Goal: Task Accomplishment & Management: Manage account settings

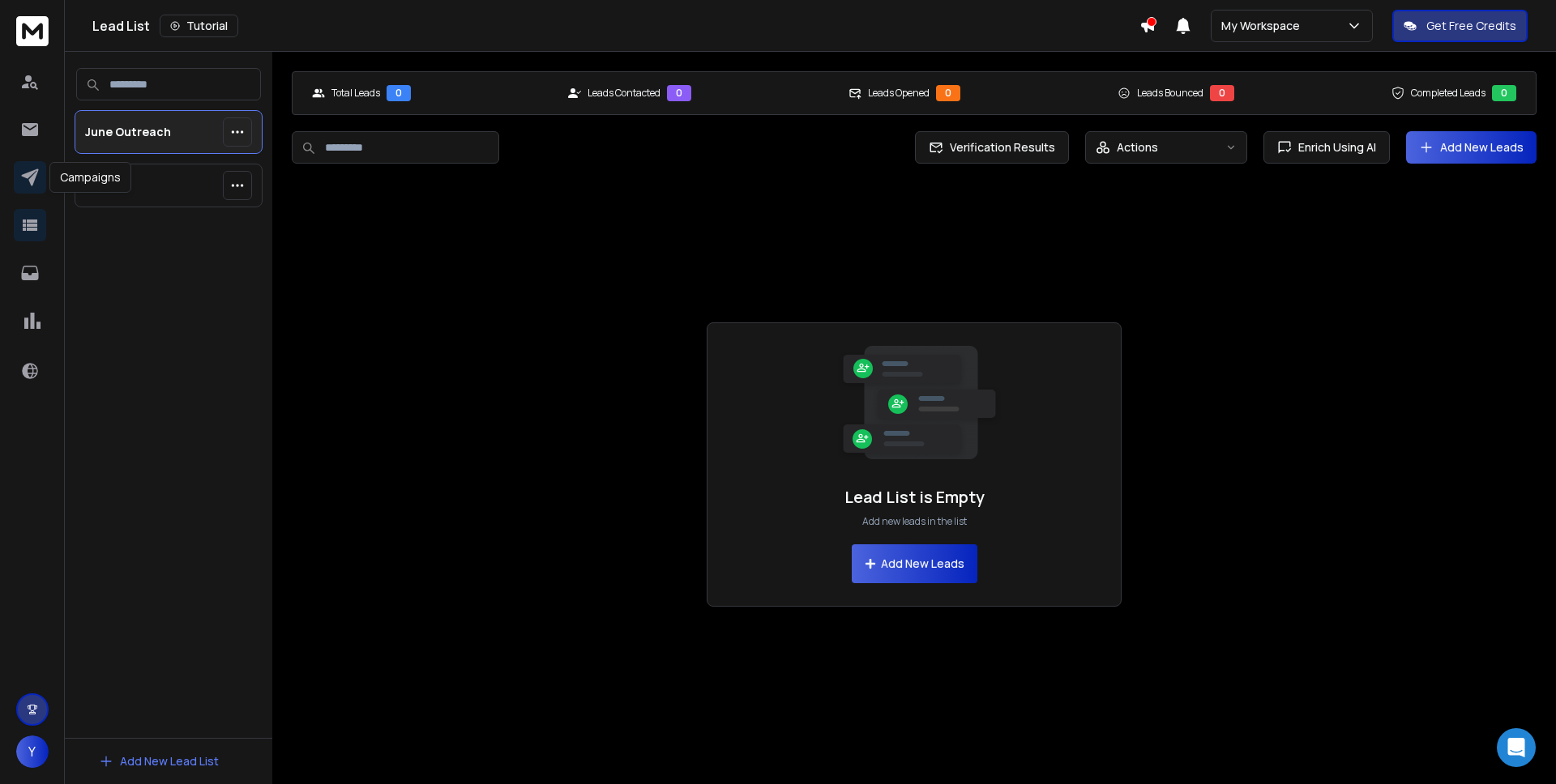
click at [35, 176] on icon at bounding box center [30, 177] width 19 height 19
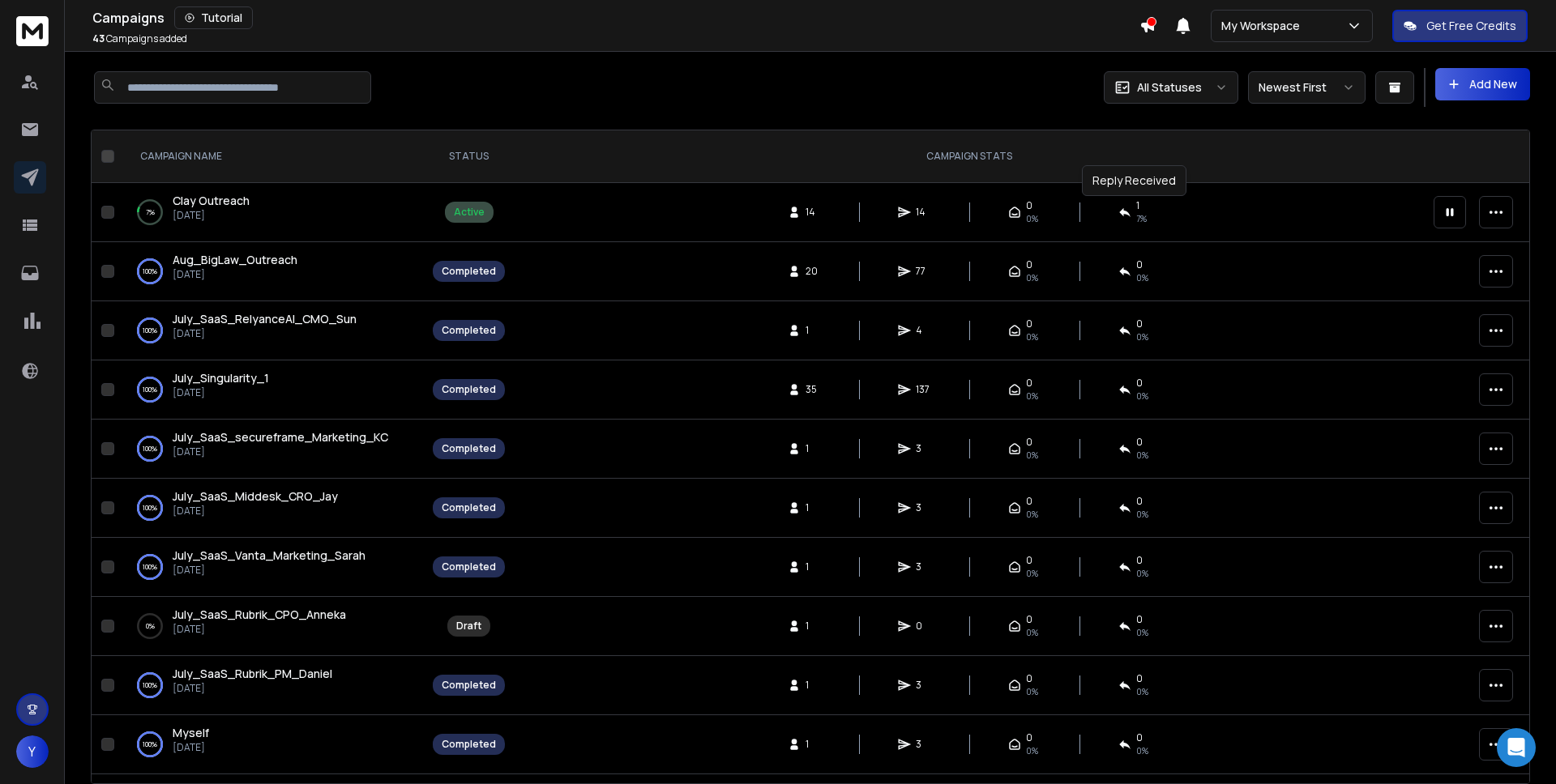
click at [1138, 206] on p "1 7 %" at bounding box center [1143, 212] width 16 height 26
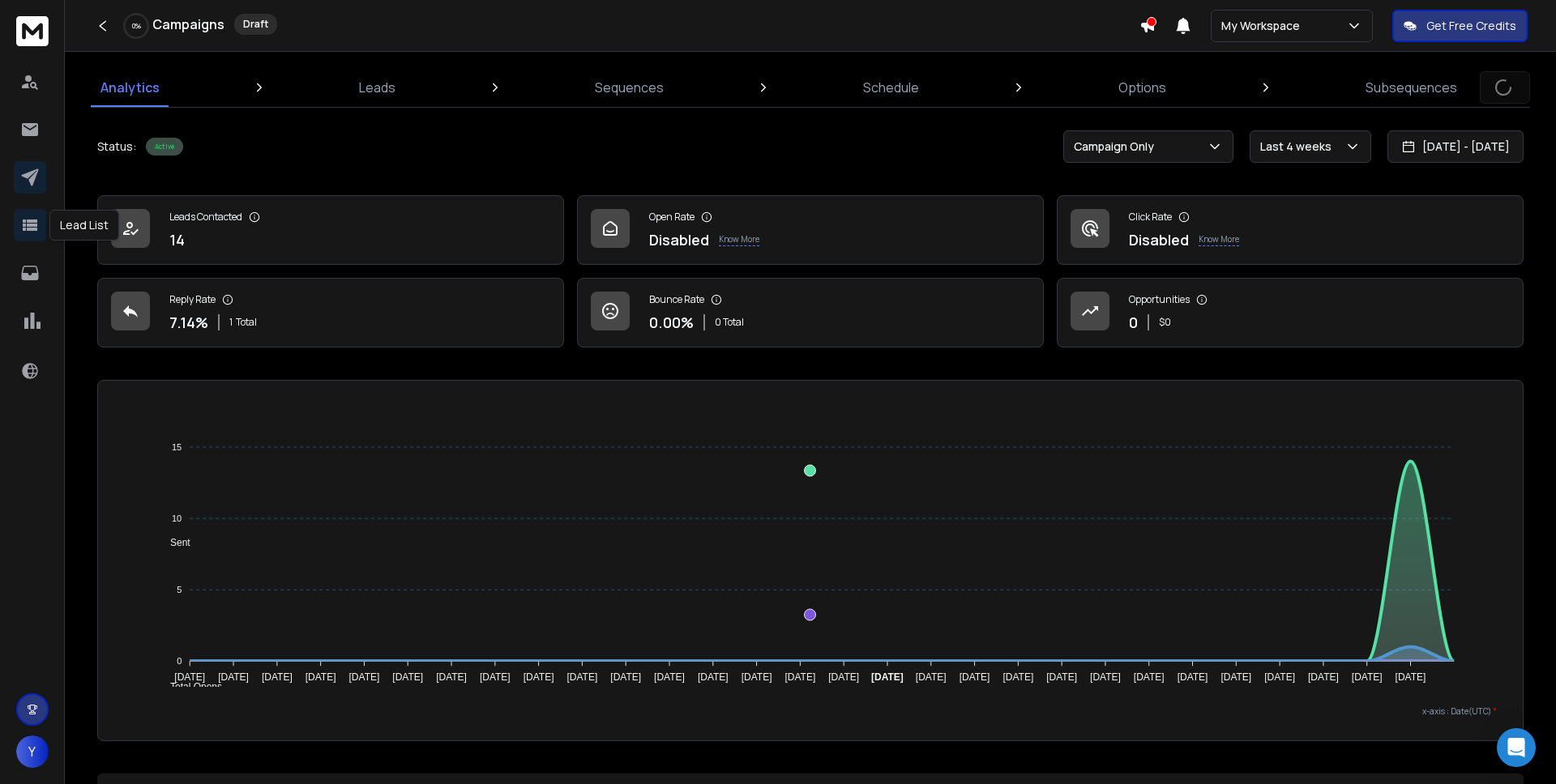
click at [33, 236] on link at bounding box center [30, 225] width 33 height 33
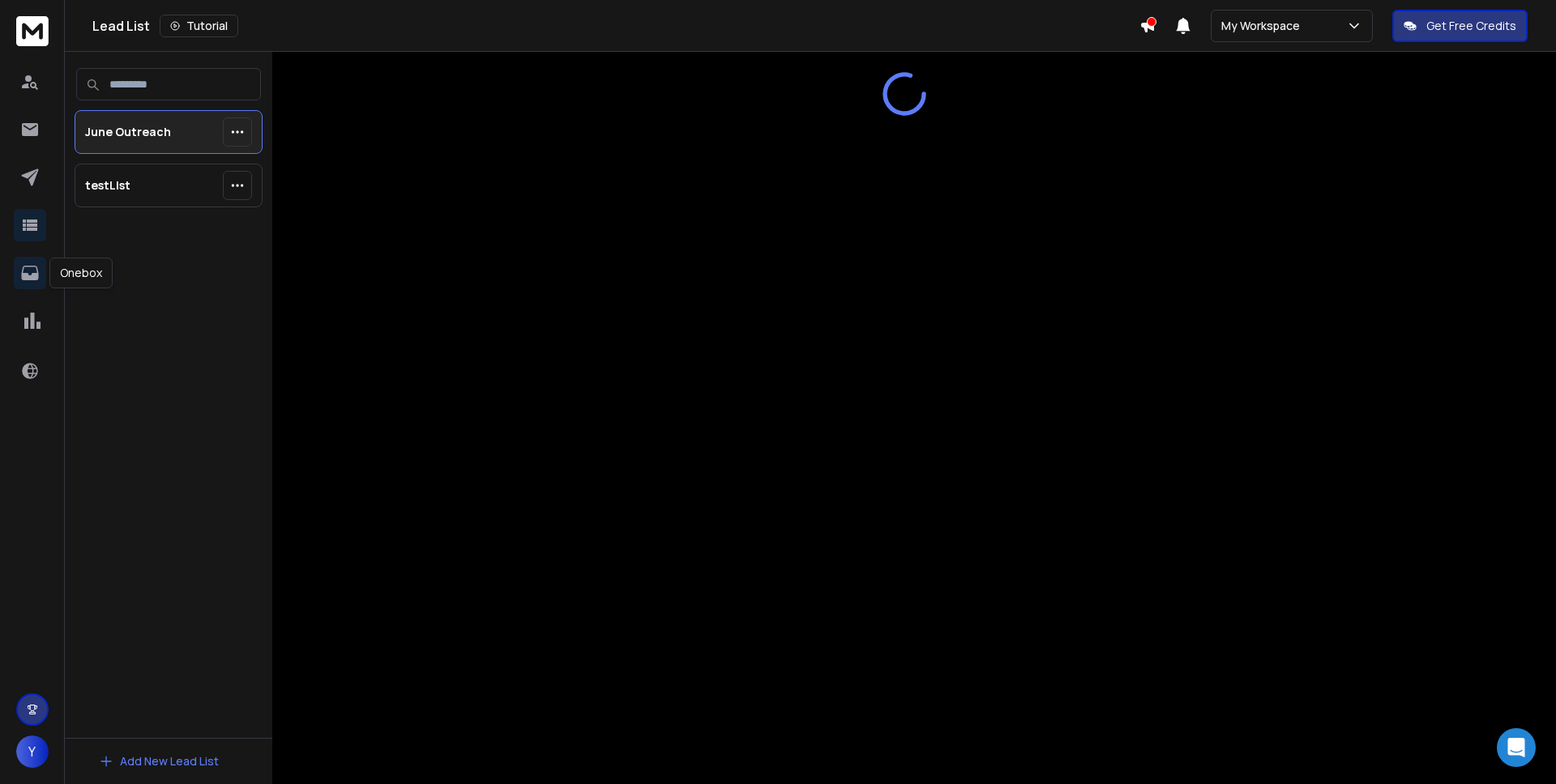
click at [30, 288] on link at bounding box center [30, 273] width 33 height 33
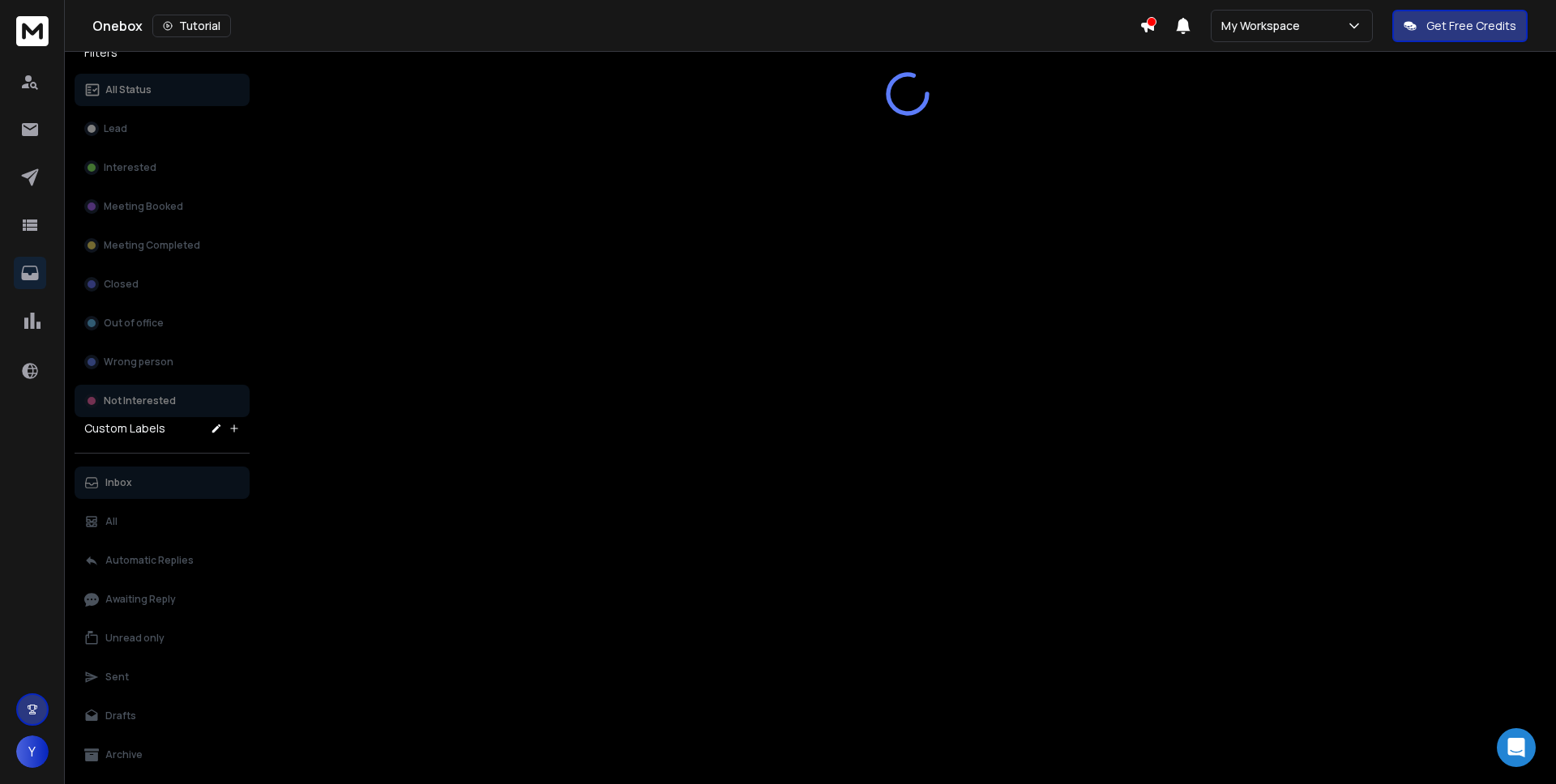
scroll to position [146, 0]
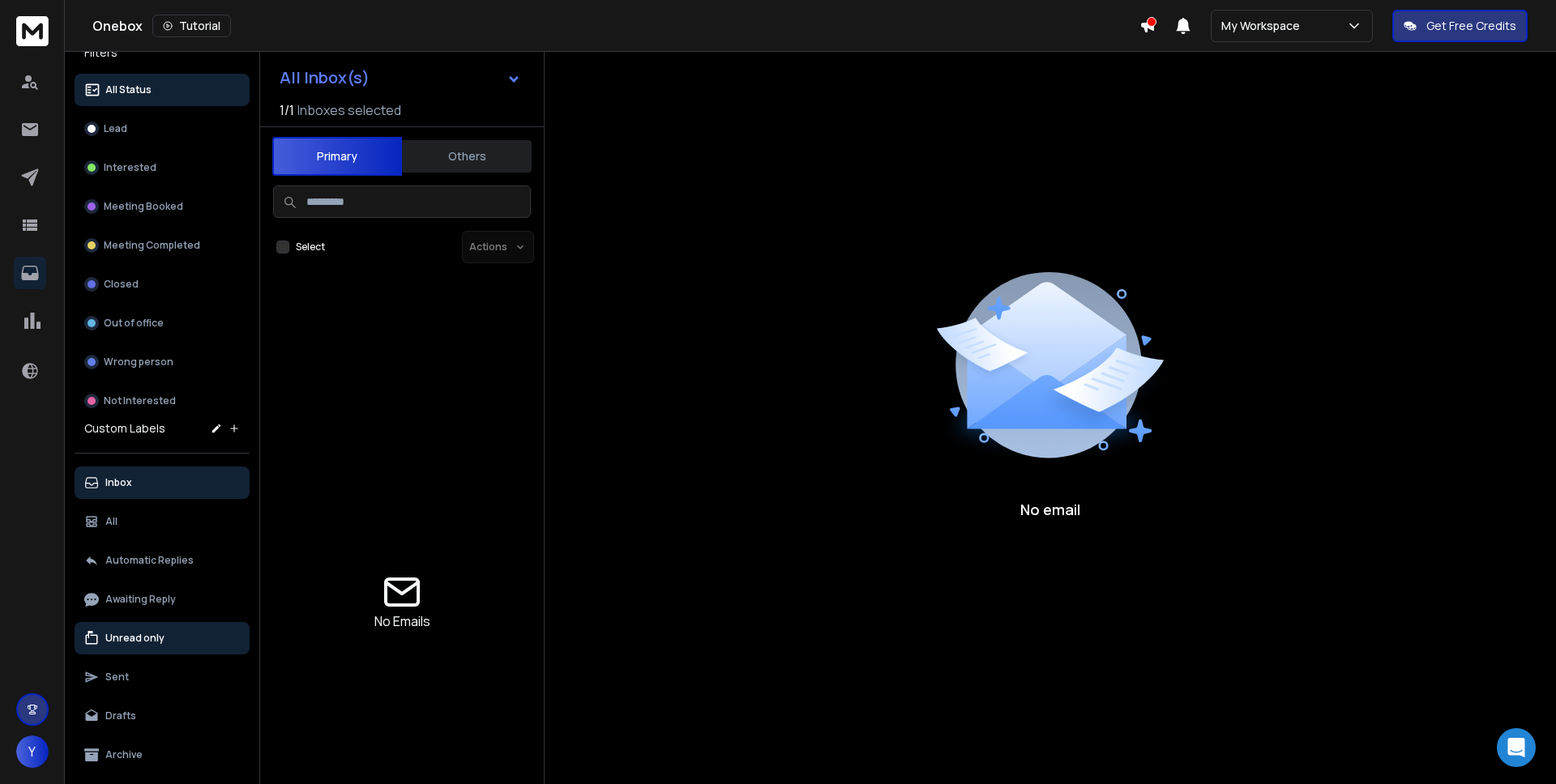
click at [147, 632] on p "Unread only" at bounding box center [135, 638] width 59 height 13
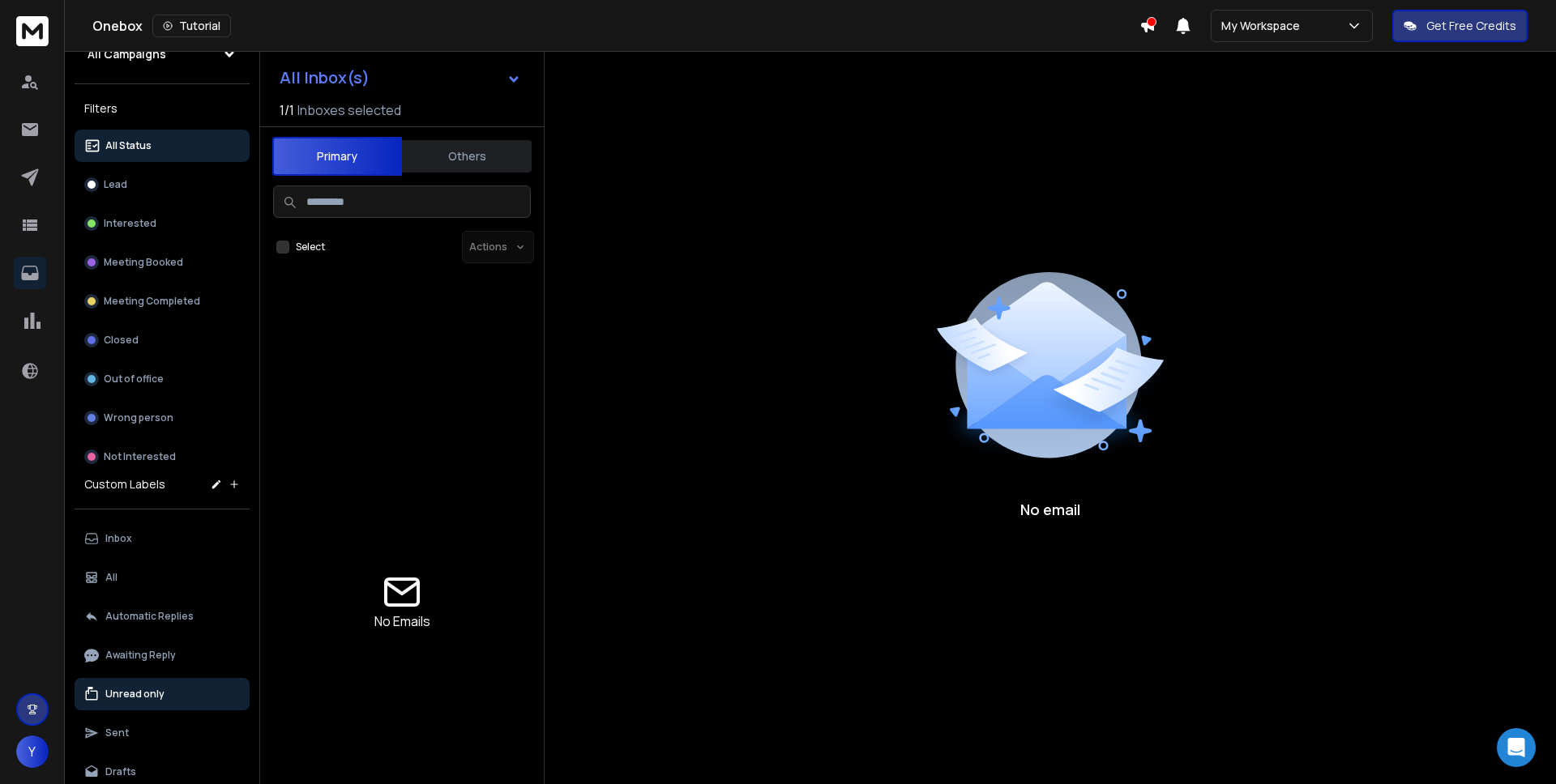
scroll to position [0, 0]
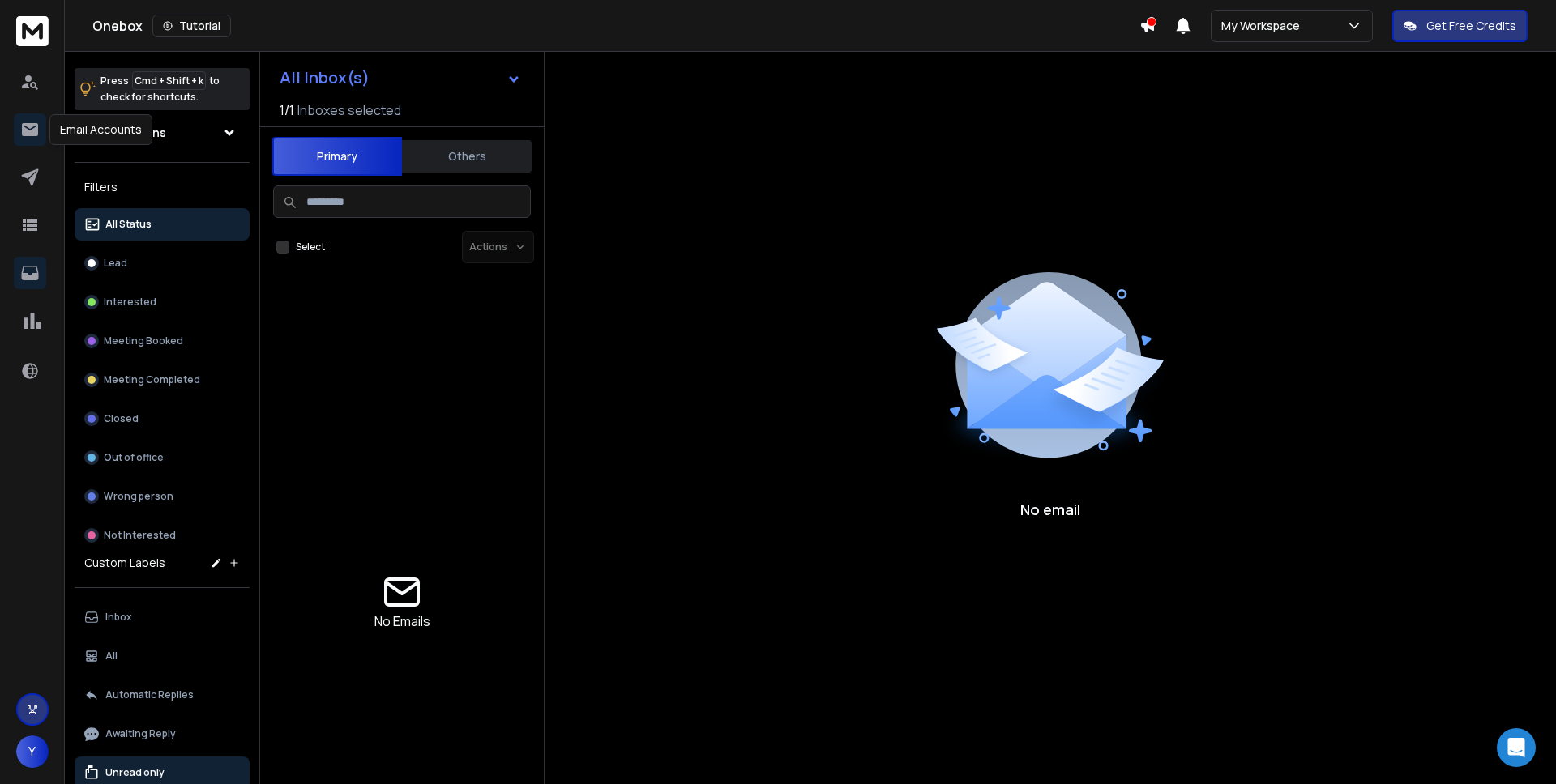
click at [30, 129] on icon at bounding box center [30, 129] width 19 height 19
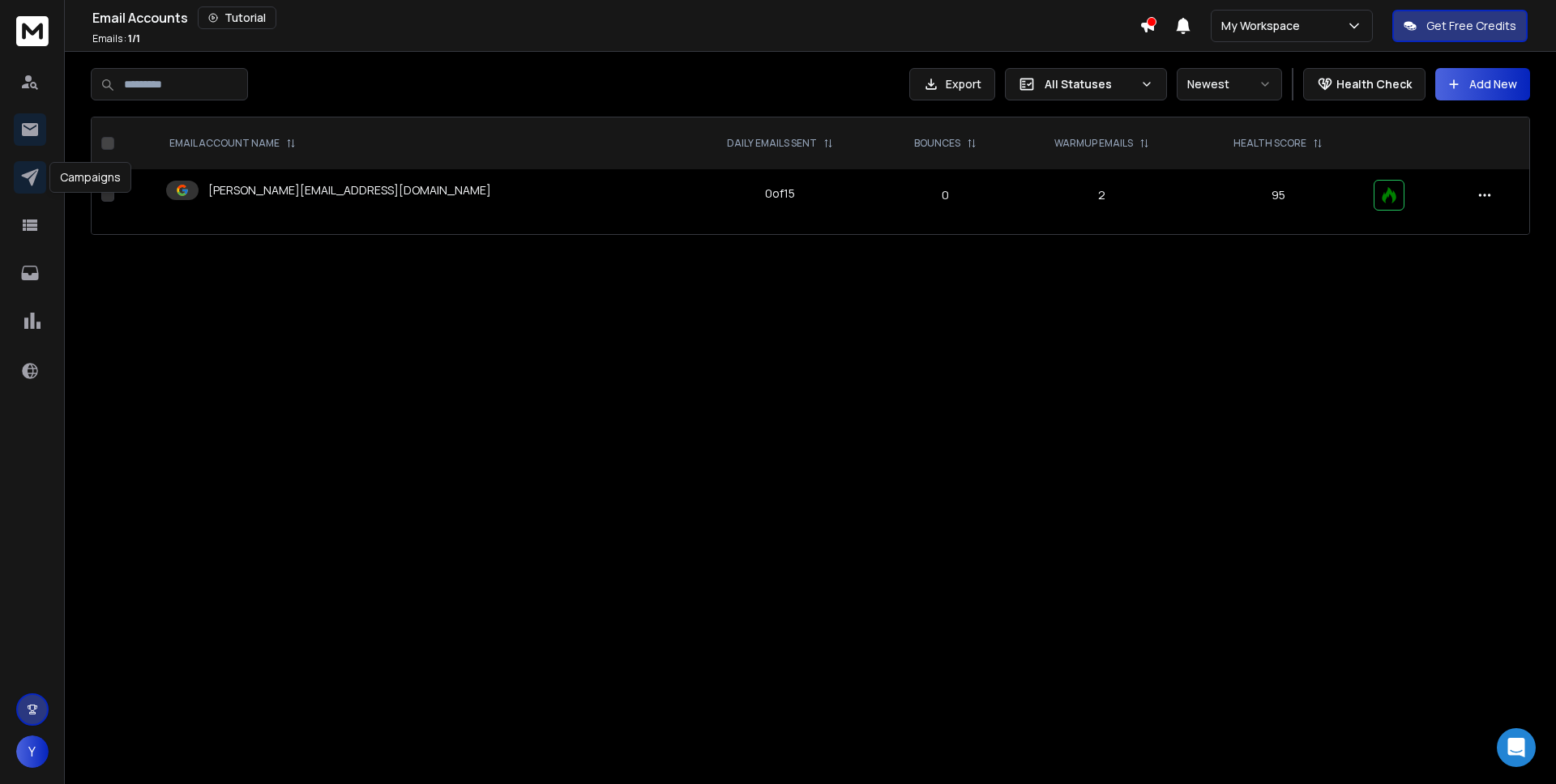
click at [33, 179] on icon at bounding box center [30, 178] width 17 height 17
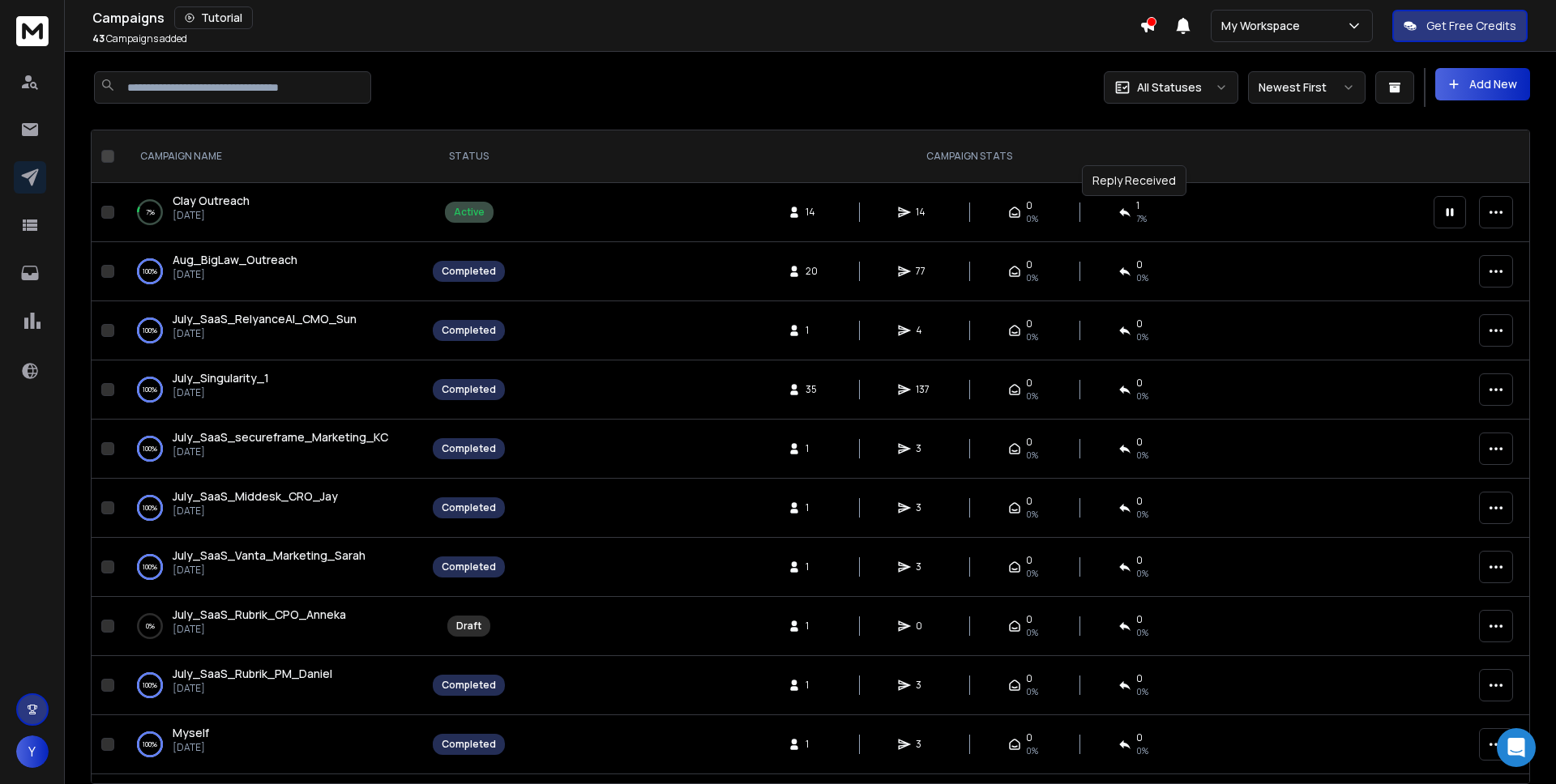
click at [1136, 205] on span "1" at bounding box center [1137, 206] width 3 height 13
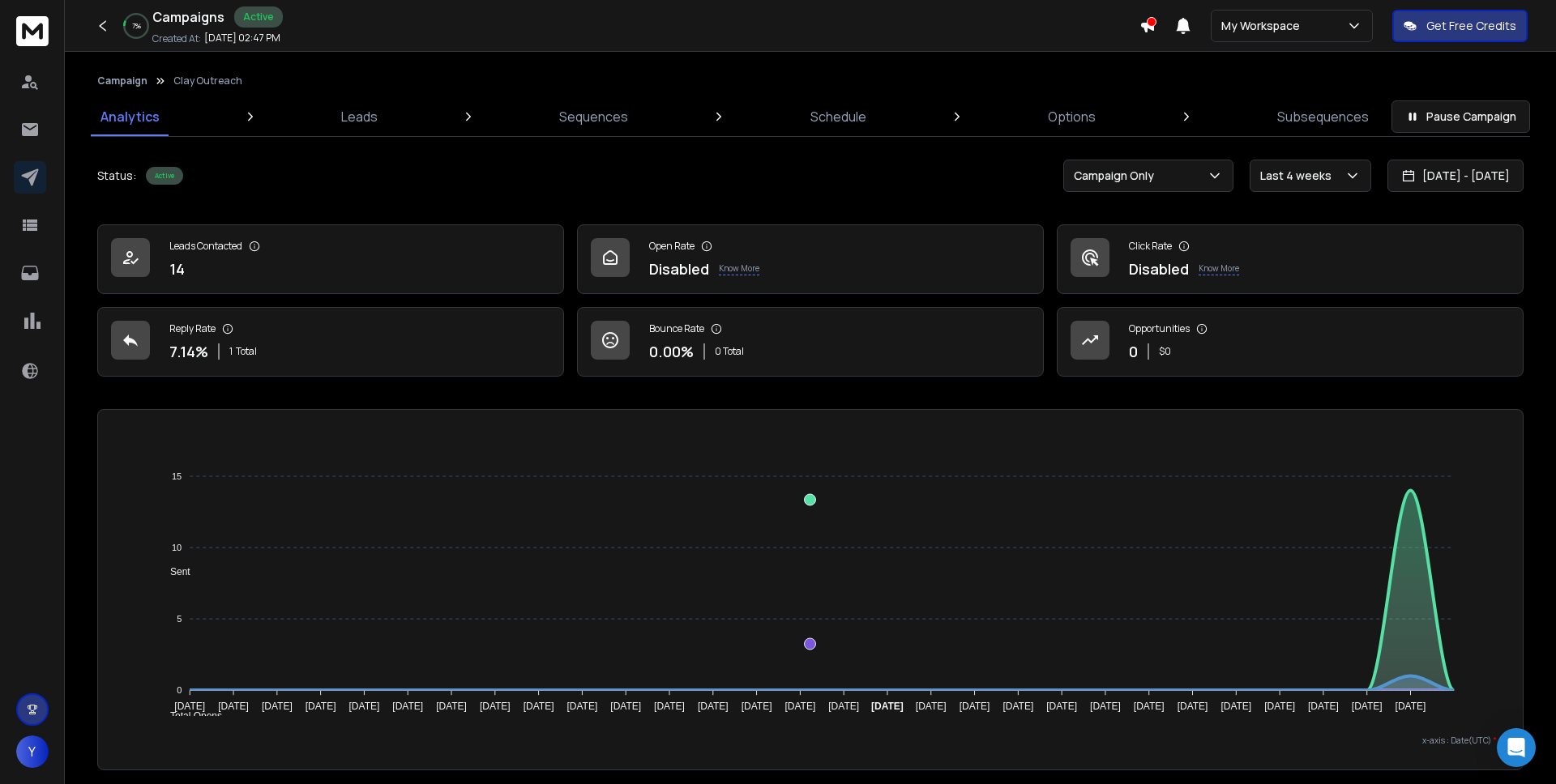
click at [237, 350] on span "Total" at bounding box center [246, 351] width 21 height 13
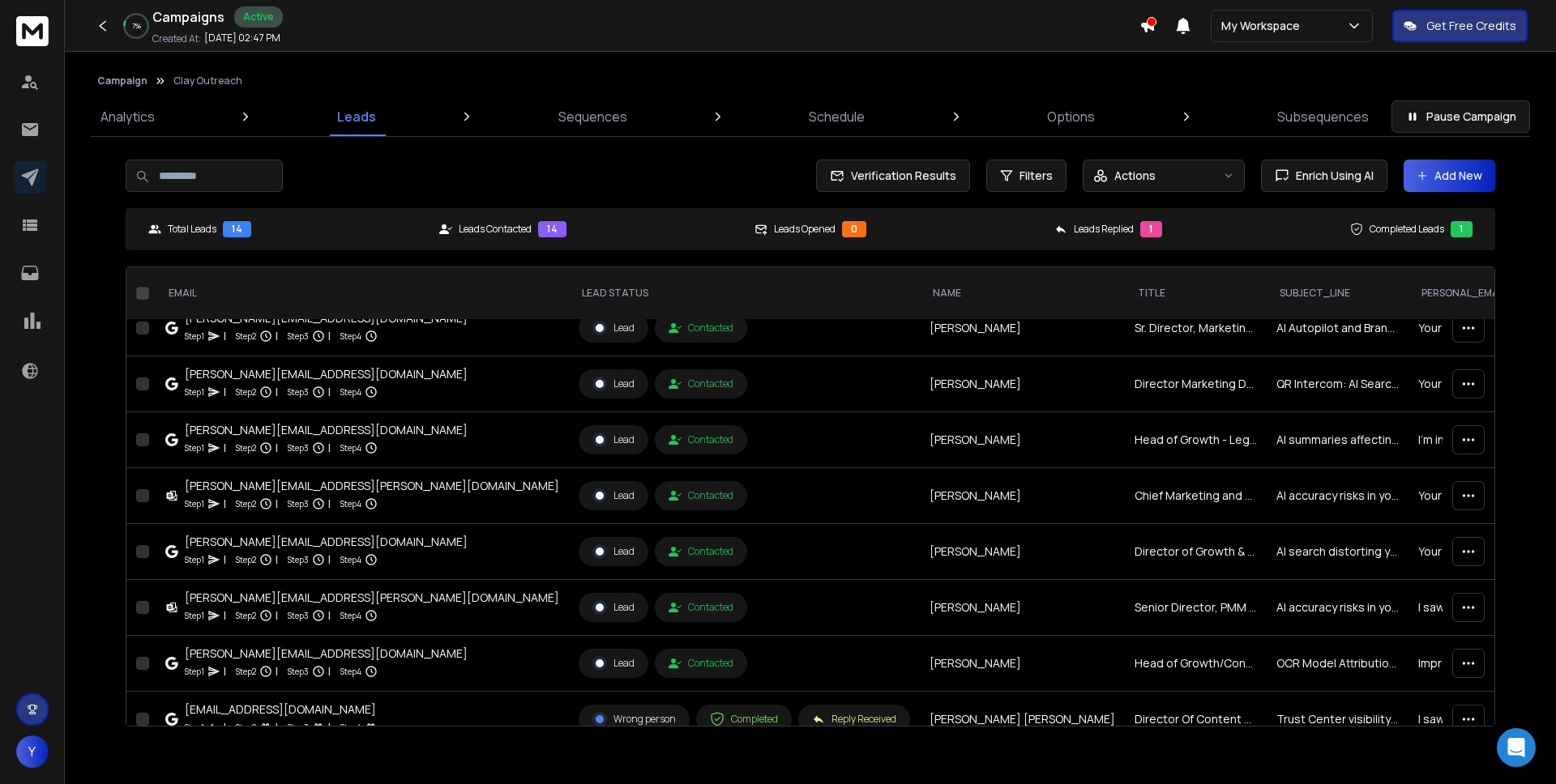
scroll to position [389, 0]
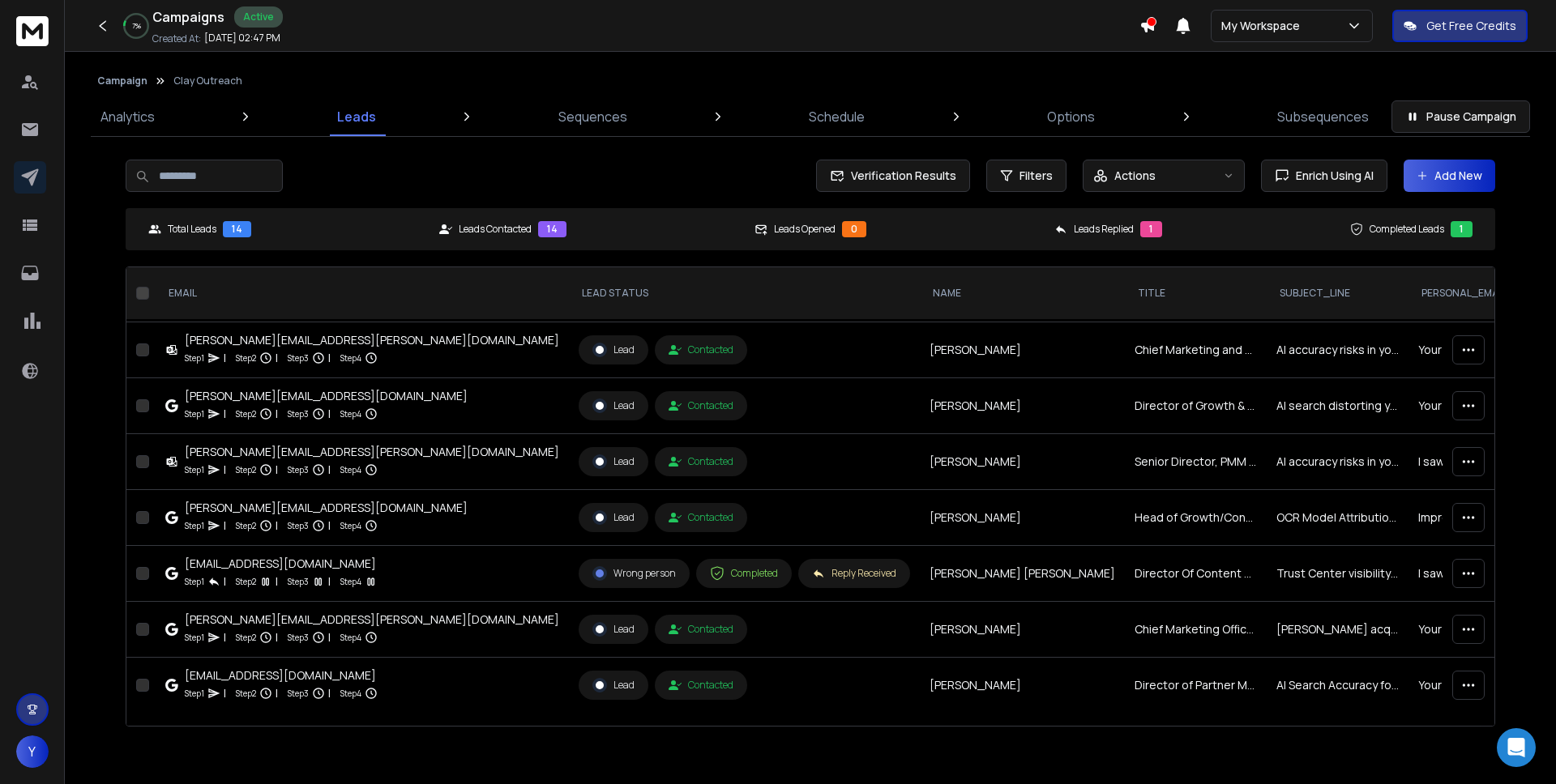
click at [812, 576] on div "Reply Received" at bounding box center [854, 573] width 84 height 13
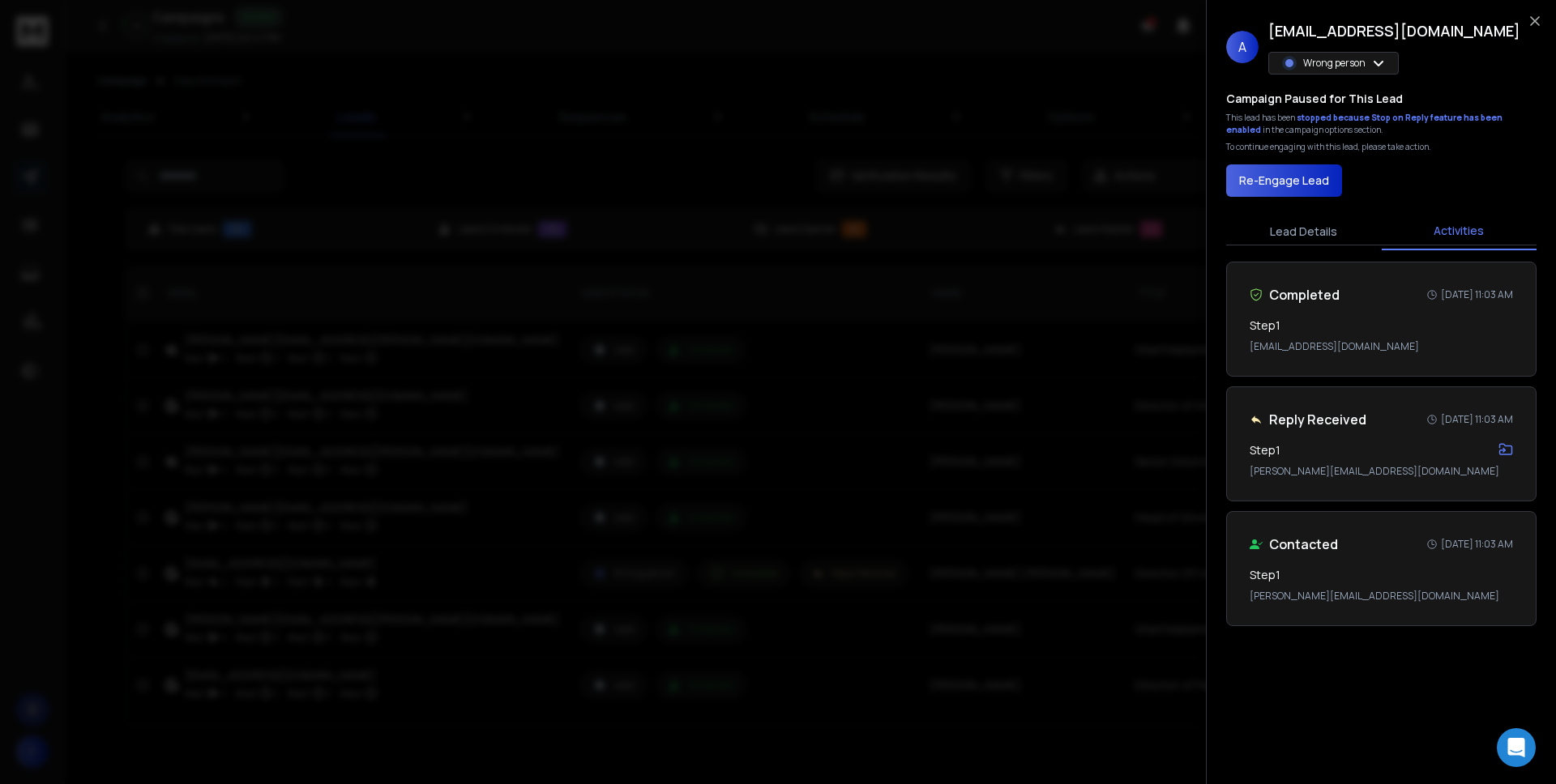
click at [1463, 234] on button "Activities" at bounding box center [1459, 232] width 155 height 37
click at [1535, 11] on div "Multi Select Table Sheet A [EMAIL_ADDRESS][DOMAIN_NAME] Wrong person Campaign P…" at bounding box center [1381, 392] width 350 height 784
click at [1534, 20] on icon "button" at bounding box center [1534, 21] width 8 height 8
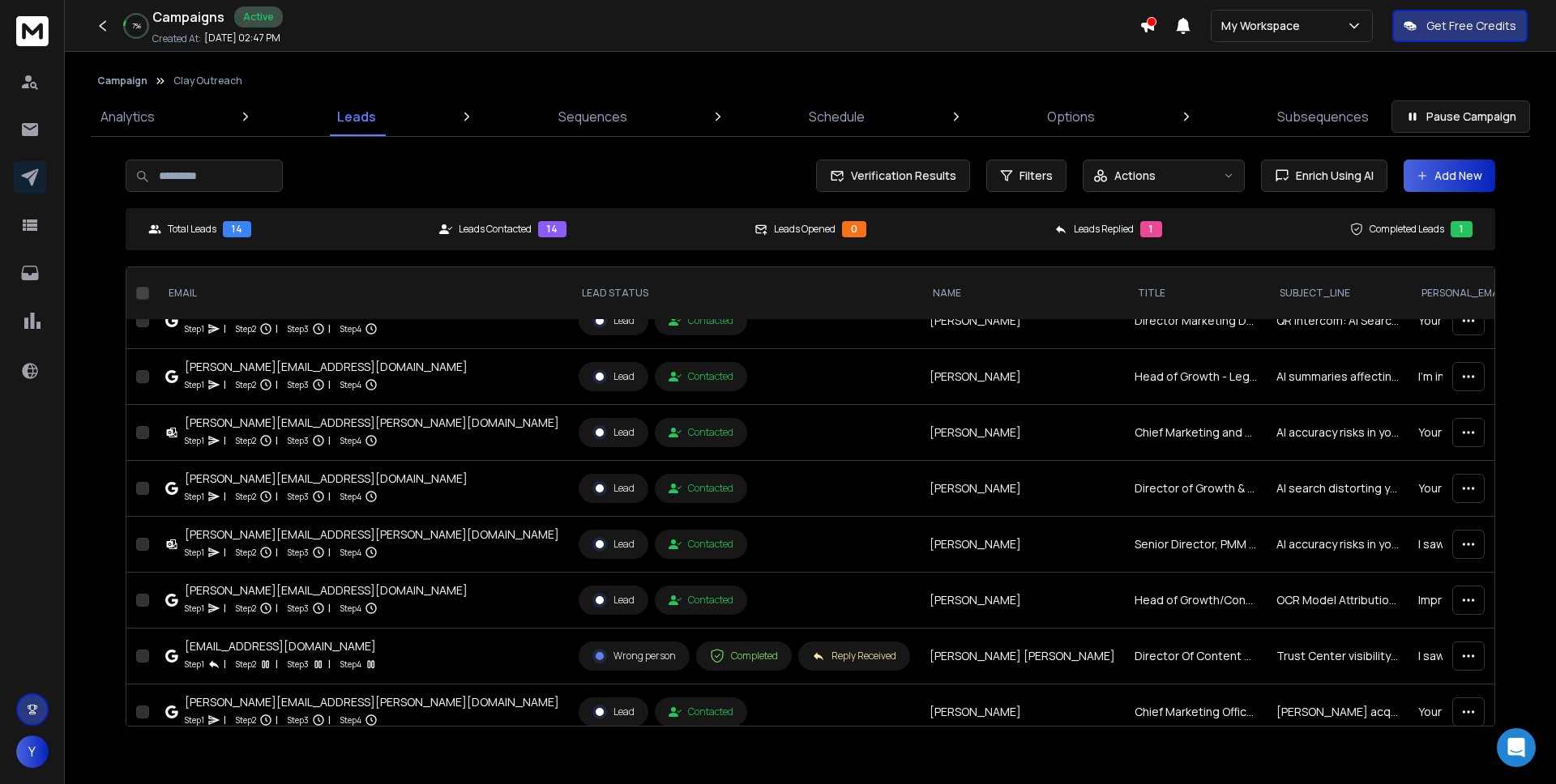
scroll to position [301, 0]
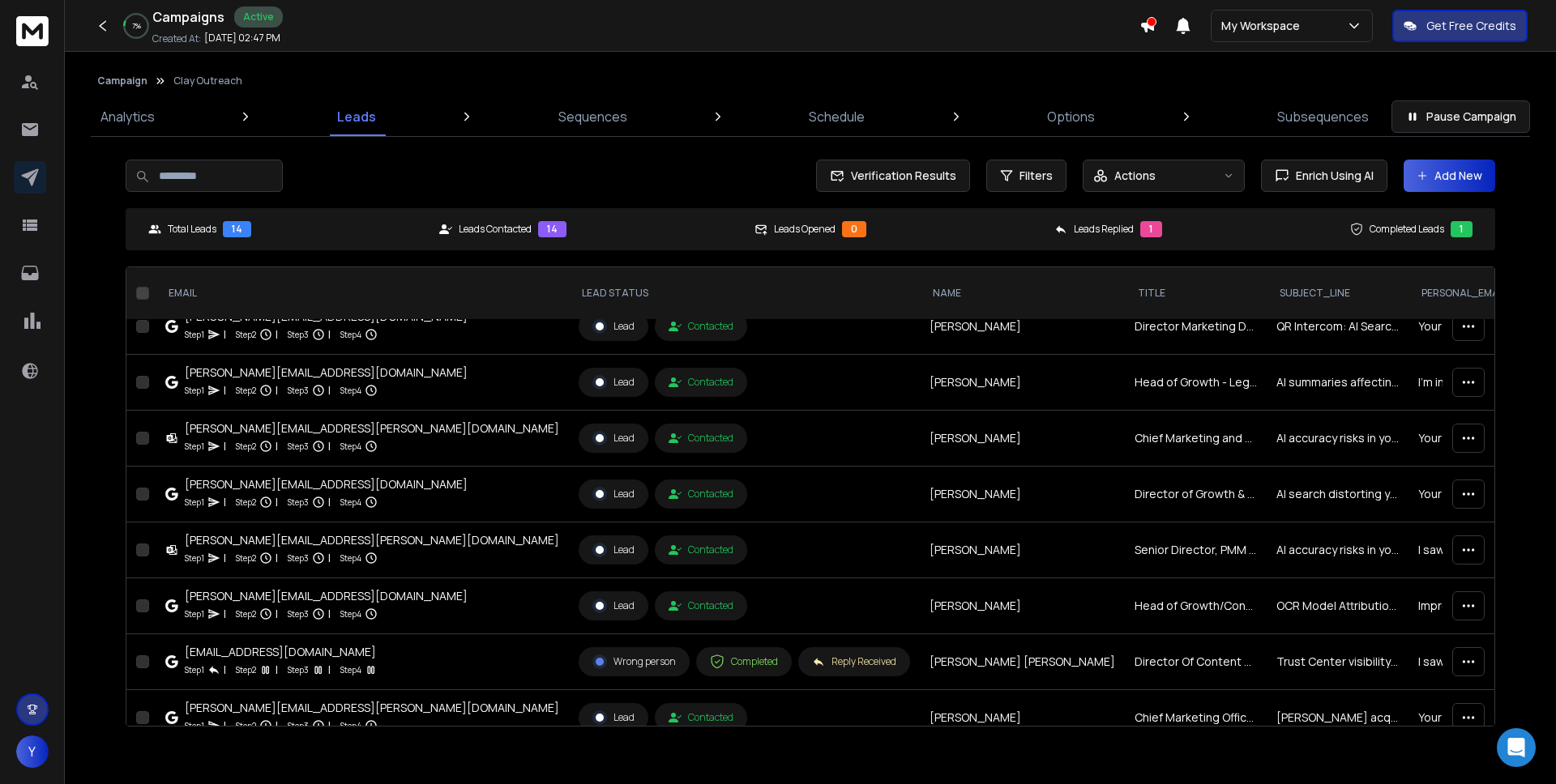
click at [593, 661] on div "Wrong person" at bounding box center [634, 661] width 83 height 14
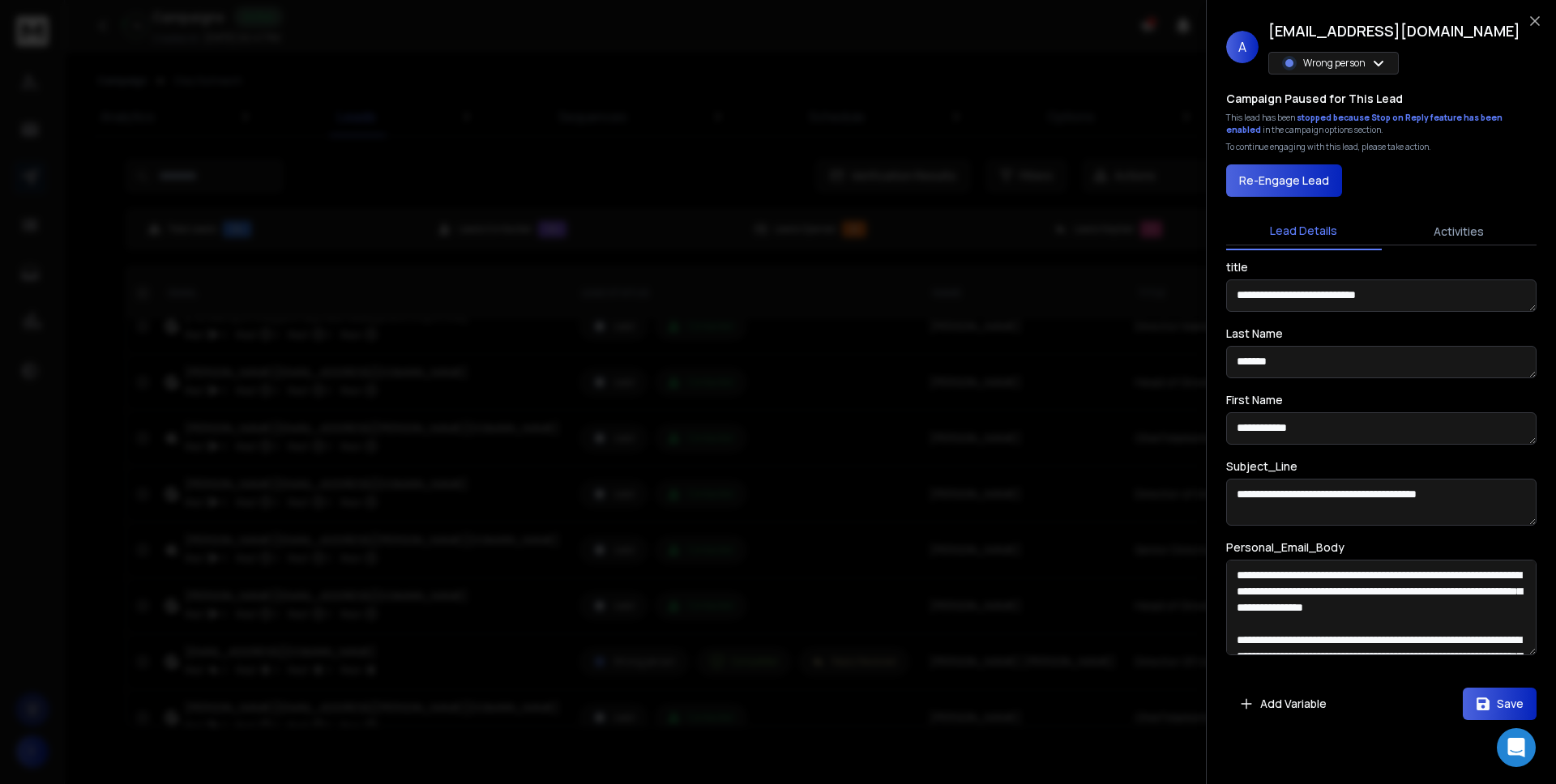
click at [661, 498] on div at bounding box center [778, 392] width 1556 height 784
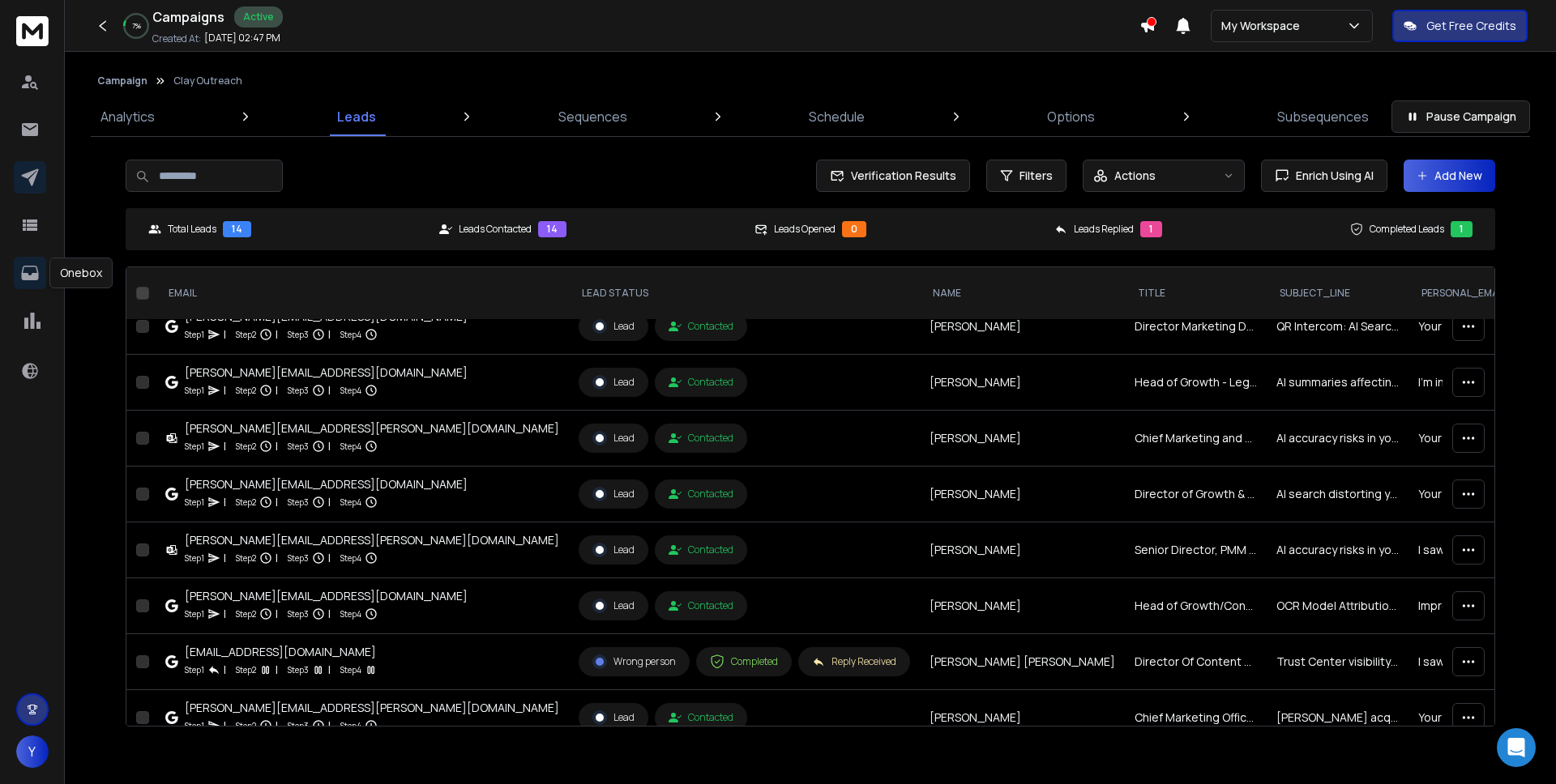
click at [24, 272] on icon at bounding box center [30, 273] width 19 height 19
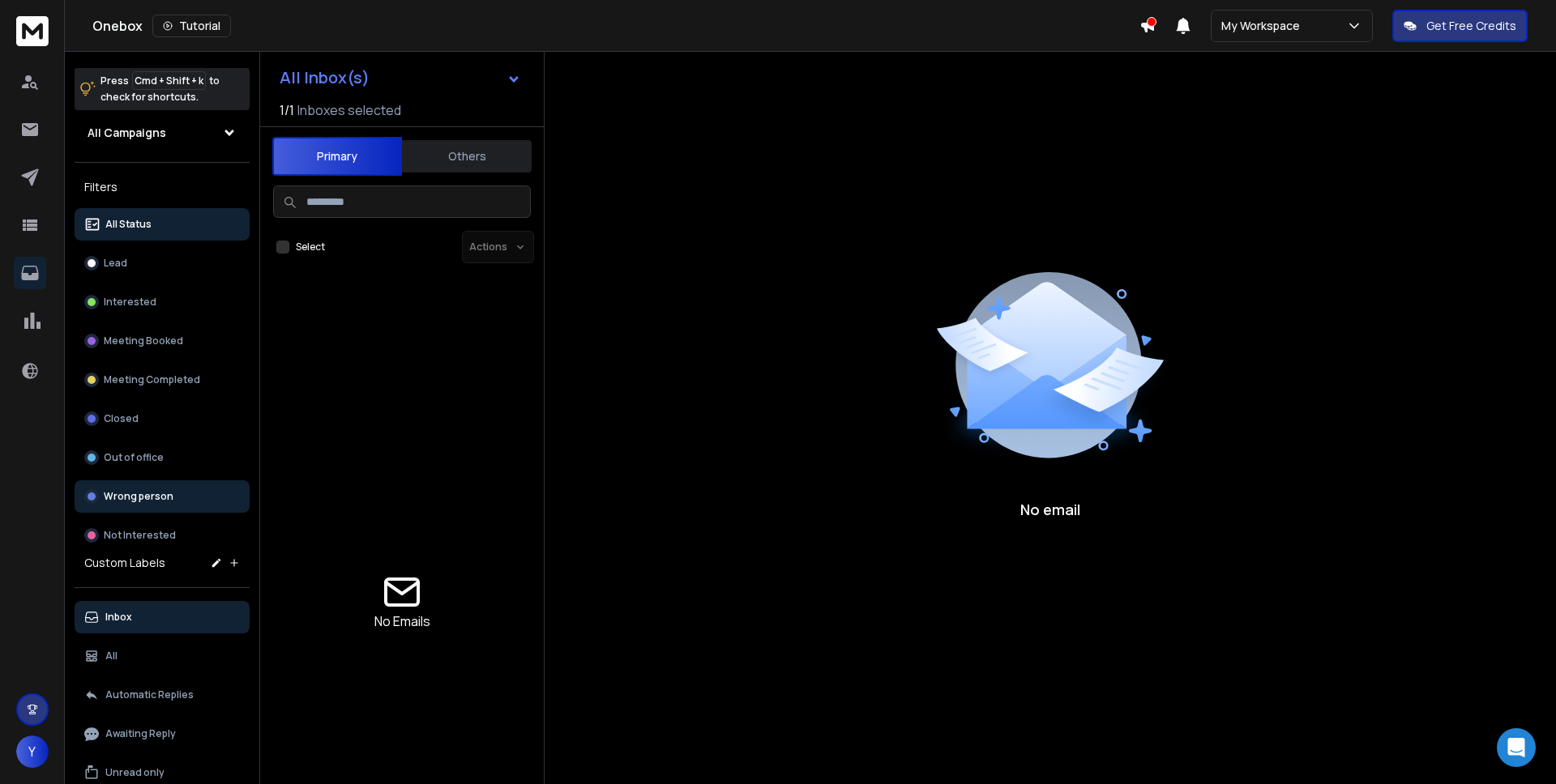
click at [134, 487] on button "Wrong person" at bounding box center [162, 497] width 175 height 33
click at [38, 117] on link at bounding box center [30, 129] width 33 height 33
